Goal: Information Seeking & Learning: Check status

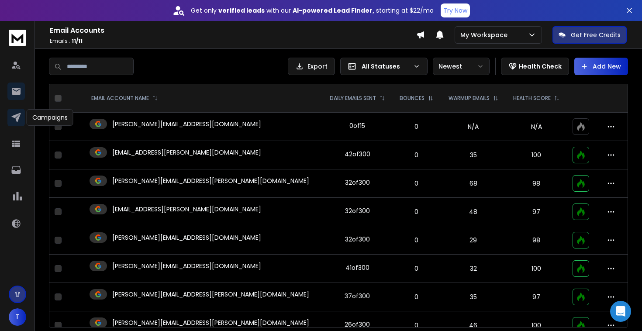
click at [13, 119] on icon at bounding box center [16, 117] width 10 height 10
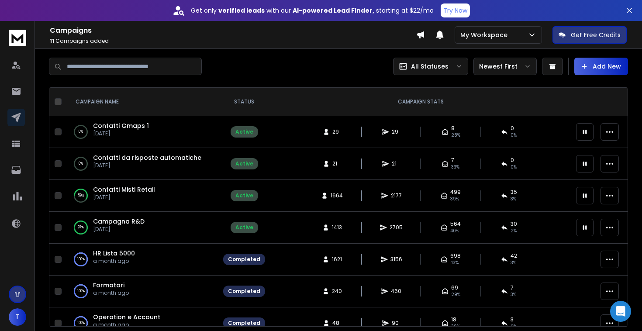
click at [166, 190] on div "59 % Contatti [PERSON_NAME] Retail [DATE]" at bounding box center [141, 195] width 135 height 21
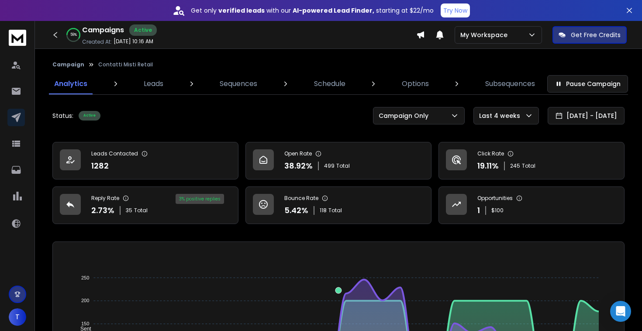
click at [307, 153] on p "Open Rate" at bounding box center [298, 153] width 28 height 7
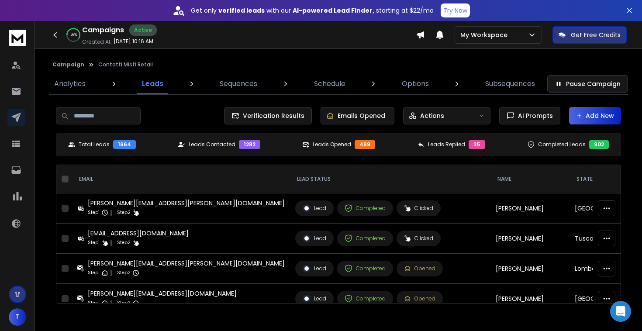
click at [404, 208] on div "Clicked" at bounding box center [418, 208] width 29 height 7
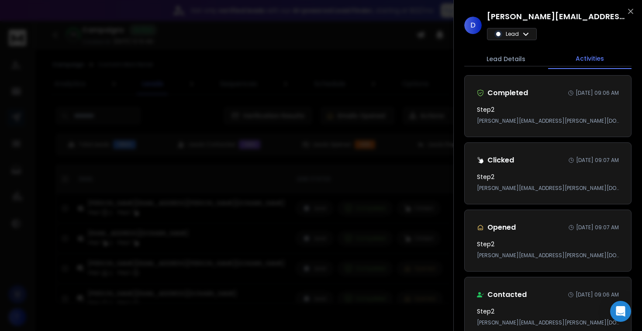
click at [585, 56] on button "Activities" at bounding box center [590, 59] width 84 height 20
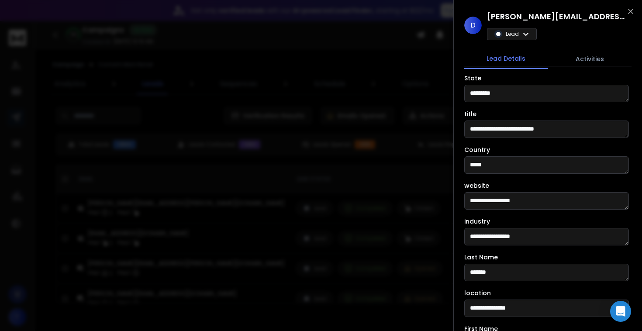
click at [507, 62] on button "Lead Details" at bounding box center [506, 59] width 84 height 20
click at [626, 10] on icon "button" at bounding box center [630, 11] width 9 height 9
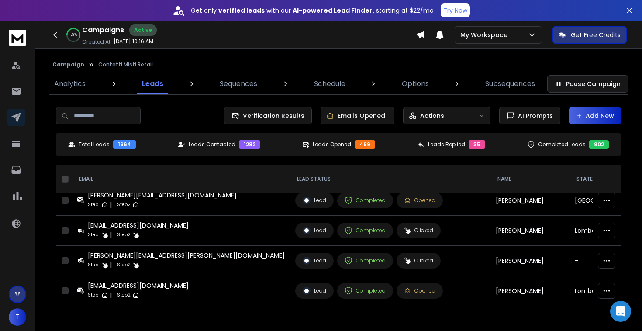
scroll to position [96, 0]
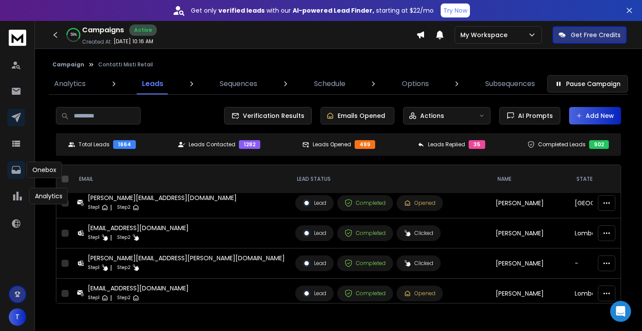
click at [17, 173] on icon at bounding box center [15, 170] width 9 height 8
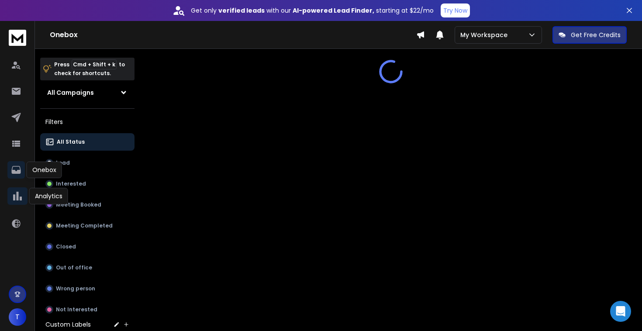
click at [17, 199] on icon at bounding box center [17, 196] width 9 height 9
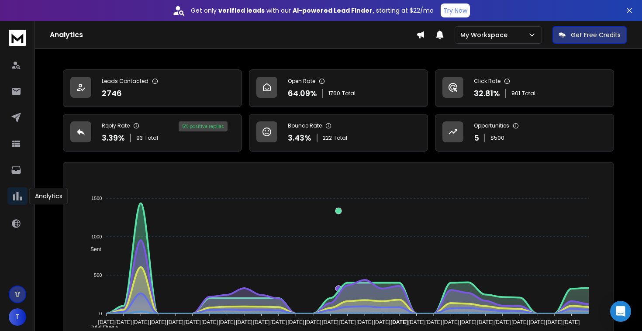
scroll to position [32, 0]
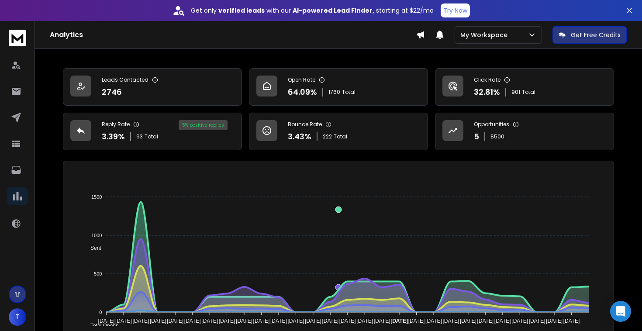
click at [299, 94] on p "64.09 %" at bounding box center [302, 92] width 29 height 12
click at [300, 80] on p "Open Rate" at bounding box center [302, 79] width 28 height 7
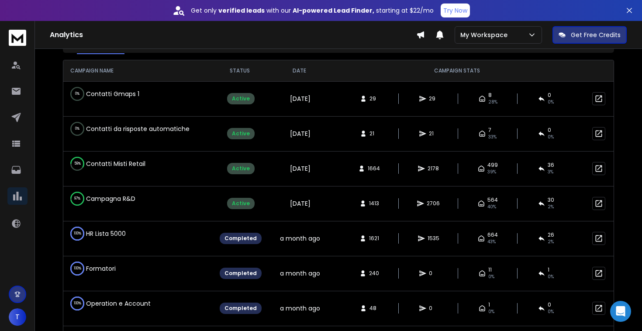
scroll to position [394, 0]
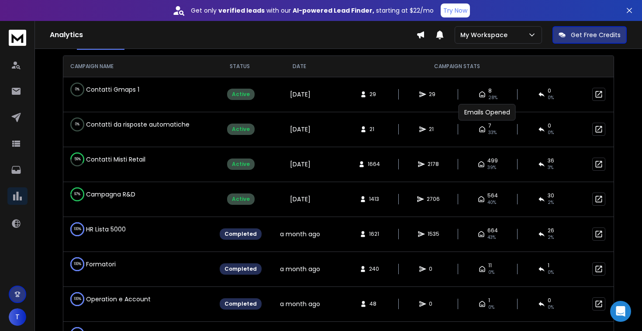
click at [483, 132] on icon at bounding box center [482, 129] width 5 height 5
click at [493, 132] on span "33 %" at bounding box center [492, 132] width 8 height 7
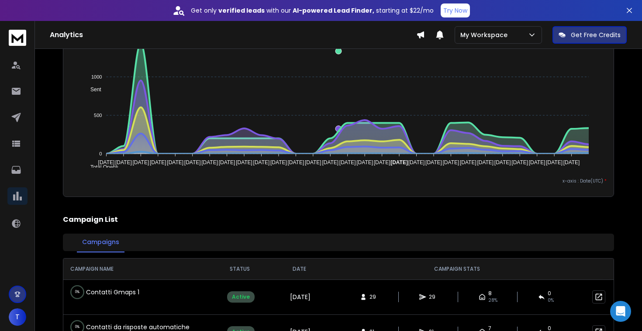
scroll to position [0, 0]
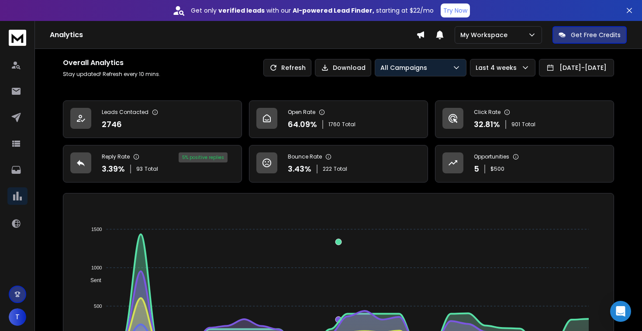
click at [421, 76] on div "Overall Analytics Stay updated! Refresh every 10 mins. Refresh Download All Cam…" at bounding box center [338, 68] width 551 height 20
click at [421, 72] on button "All Campaigns" at bounding box center [421, 67] width 92 height 17
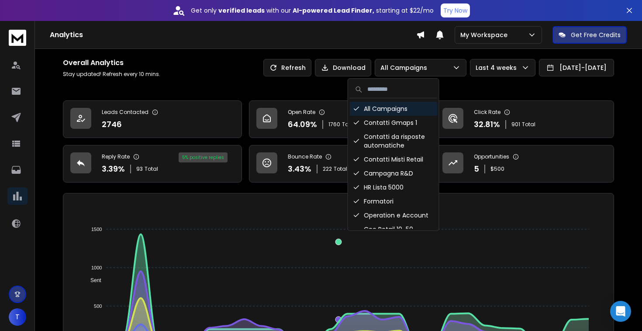
click at [357, 107] on icon at bounding box center [356, 108] width 7 height 7
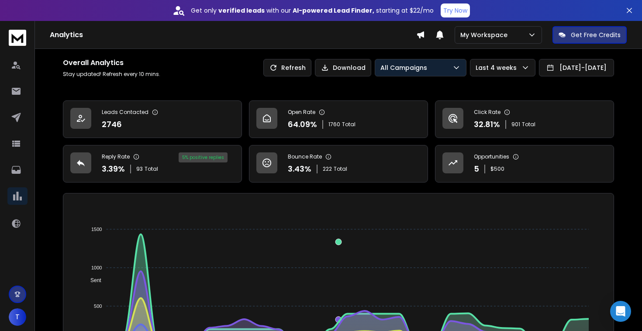
click at [413, 70] on div "All Campaigns" at bounding box center [421, 67] width 80 height 9
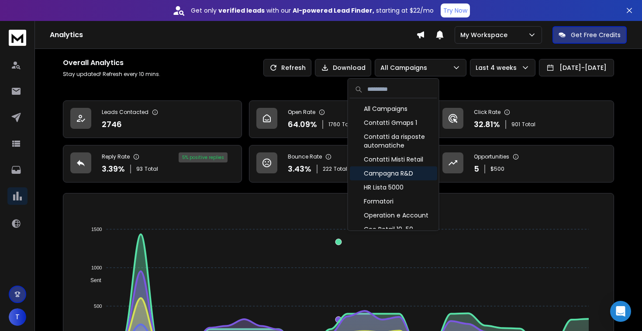
click at [361, 173] on div "Campagna R&D" at bounding box center [393, 173] width 87 height 14
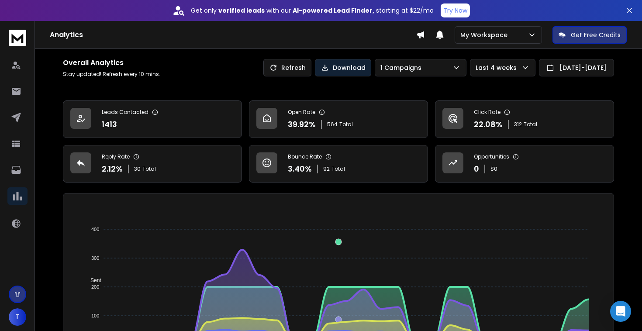
click at [322, 69] on icon at bounding box center [325, 68] width 6 height 6
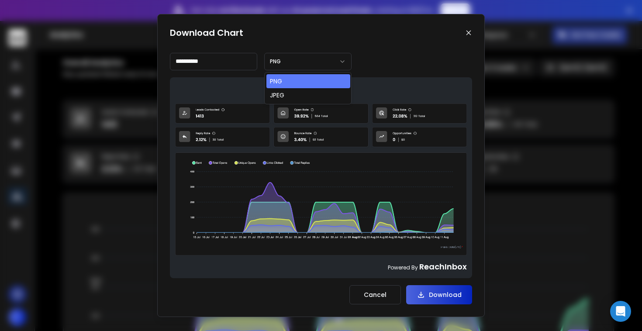
click at [301, 60] on button "PNG" at bounding box center [307, 61] width 87 height 17
click at [242, 57] on input "**********" at bounding box center [213, 61] width 87 height 17
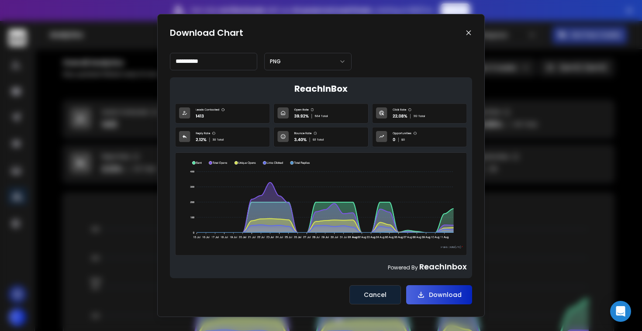
click at [369, 294] on p "Cancel" at bounding box center [375, 295] width 23 height 9
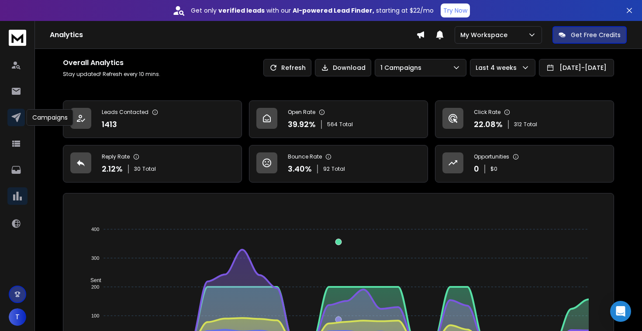
click at [17, 126] on link at bounding box center [15, 117] width 17 height 17
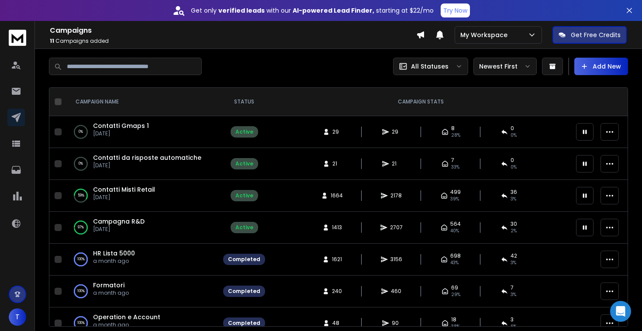
click at [146, 221] on div "97 % [PERSON_NAME] R&D [DATE]" at bounding box center [141, 227] width 135 height 21
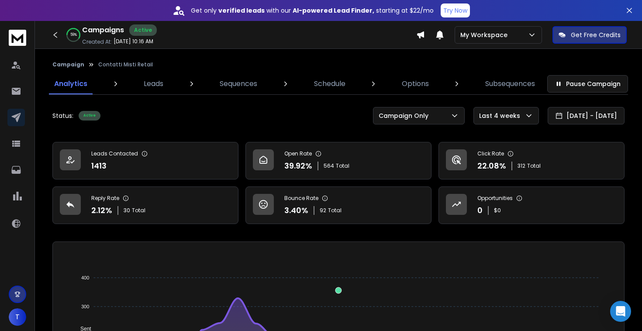
click at [305, 155] on p "Open Rate" at bounding box center [298, 153] width 28 height 7
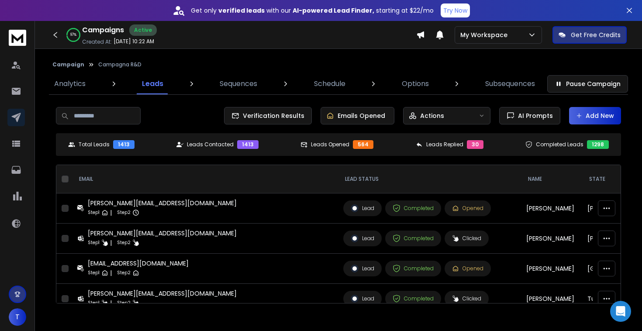
click at [452, 239] on div "Clicked" at bounding box center [466, 238] width 29 height 7
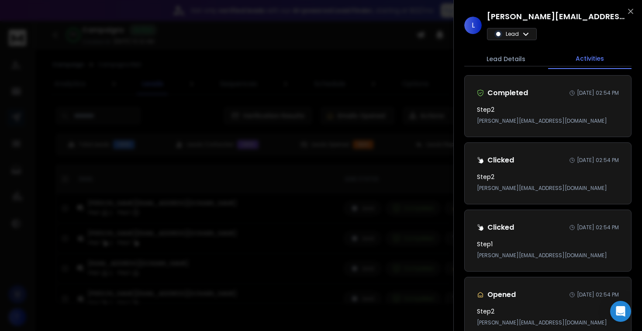
click at [583, 62] on button "Activities" at bounding box center [590, 59] width 84 height 20
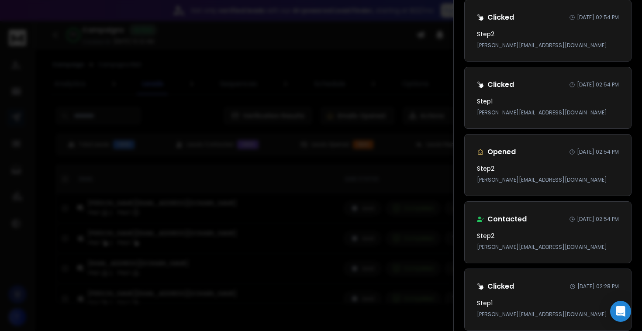
scroll to position [141, 0]
drag, startPoint x: 516, startPoint y: 153, endPoint x: 488, endPoint y: 153, distance: 28.4
click at [488, 153] on div "Opened [DATE] 02:54 PM" at bounding box center [548, 156] width 142 height 14
drag, startPoint x: 488, startPoint y: 153, endPoint x: 515, endPoint y: 152, distance: 26.7
click at [515, 152] on div "Opened" at bounding box center [496, 154] width 39 height 10
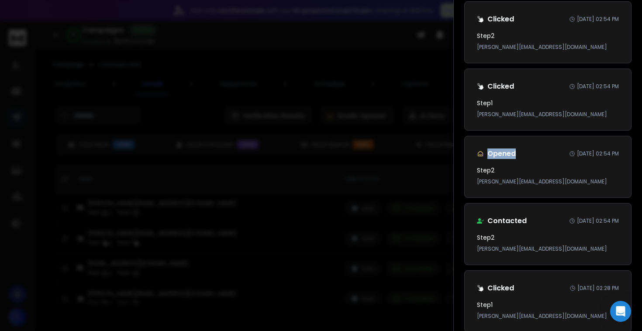
click at [515, 152] on div "Opened" at bounding box center [496, 154] width 39 height 10
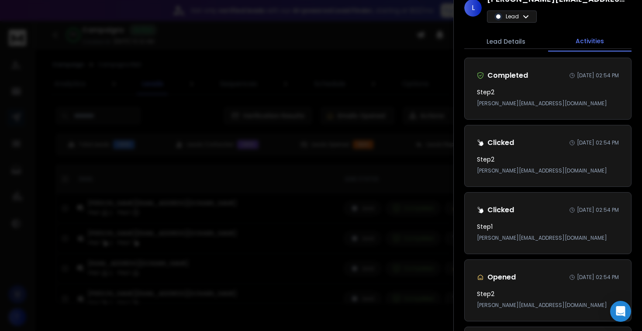
scroll to position [0, 0]
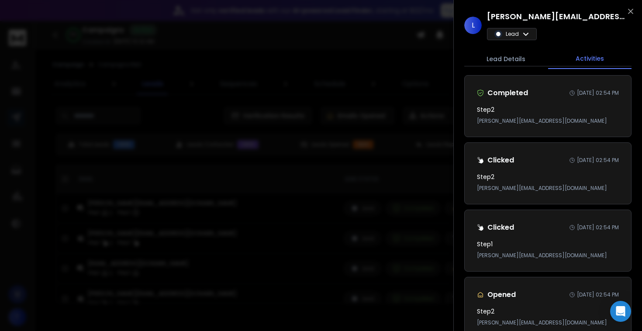
click at [526, 57] on button "Lead Details" at bounding box center [506, 58] width 84 height 19
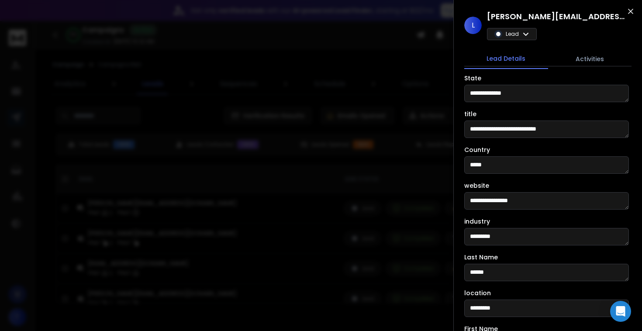
click at [626, 10] on icon "button" at bounding box center [630, 11] width 9 height 9
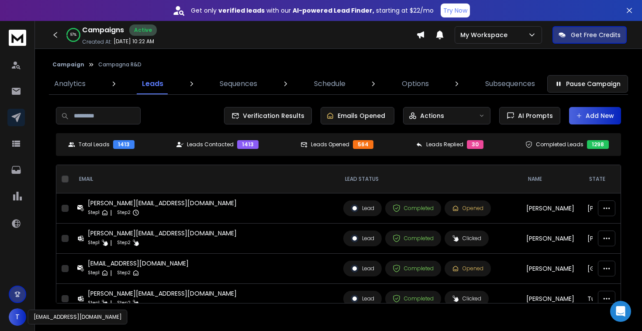
click at [17, 320] on span "T" at bounding box center [17, 316] width 17 height 17
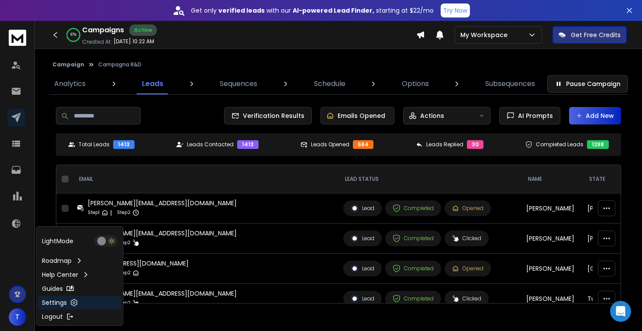
click at [60, 303] on p "Settings" at bounding box center [54, 302] width 25 height 9
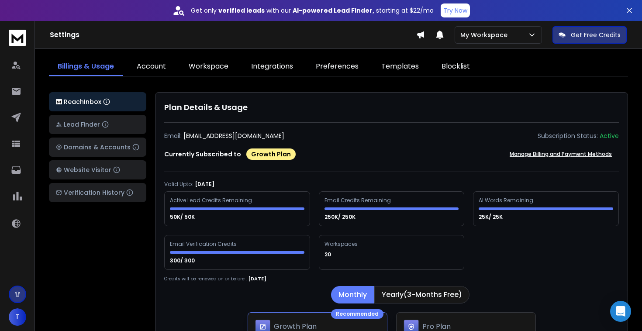
click at [162, 68] on link "Account" at bounding box center [151, 67] width 47 height 18
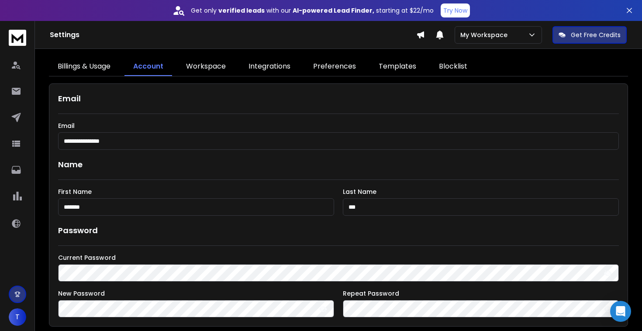
click at [88, 69] on link "Billings & Usage" at bounding box center [84, 67] width 70 height 18
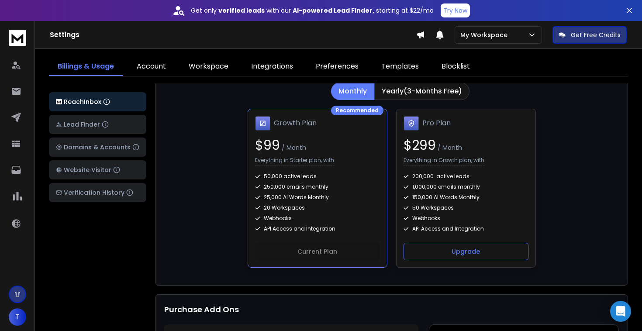
scroll to position [204, 0]
